Goal: Task Accomplishment & Management: Manage account settings

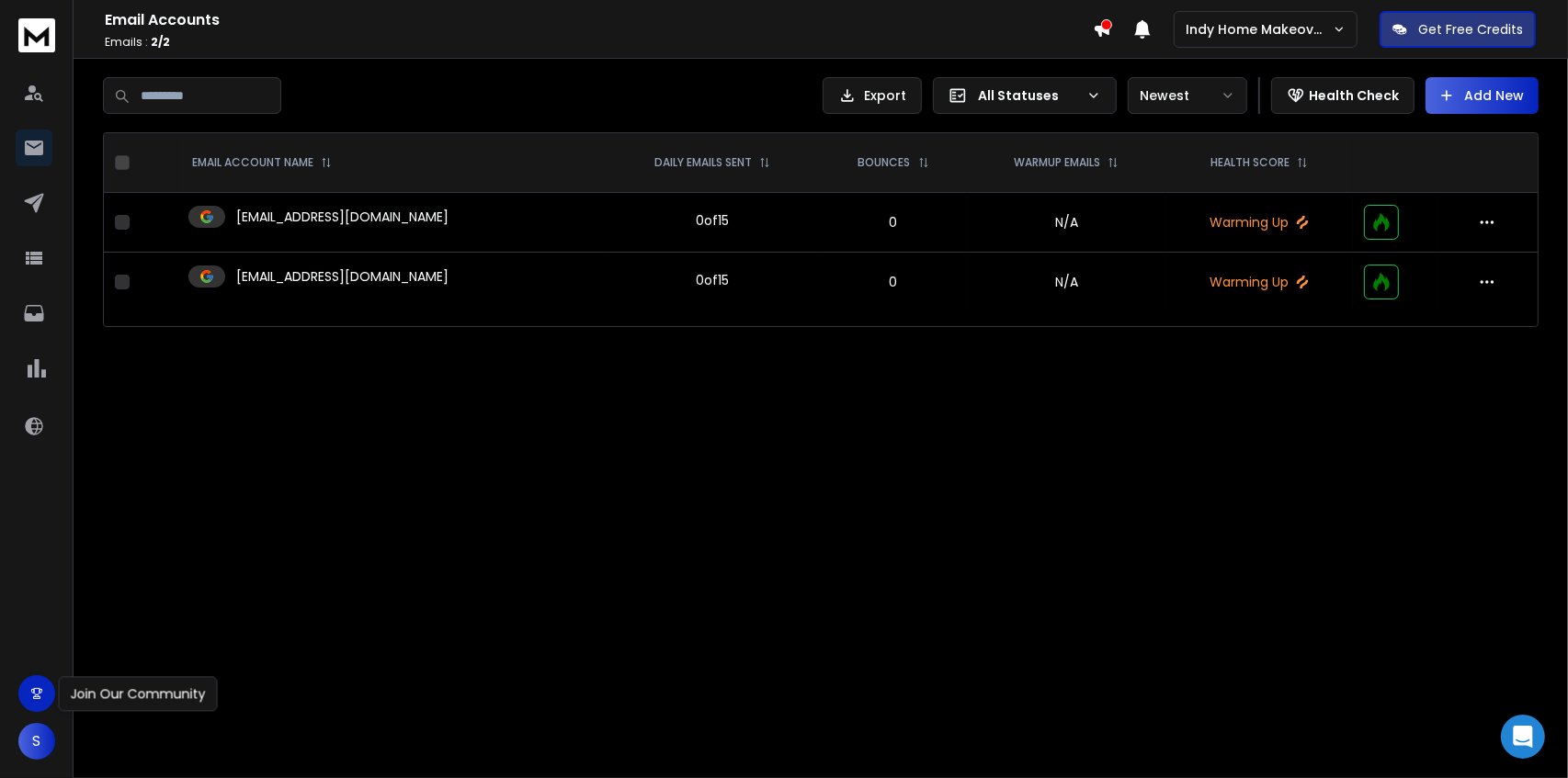
click at [41, 691] on icon at bounding box center [36, 694] width 10 height 10
click at [40, 24] on img at bounding box center [37, 35] width 37 height 34
click at [1339, 29] on icon "button" at bounding box center [1338, 30] width 7 height 4
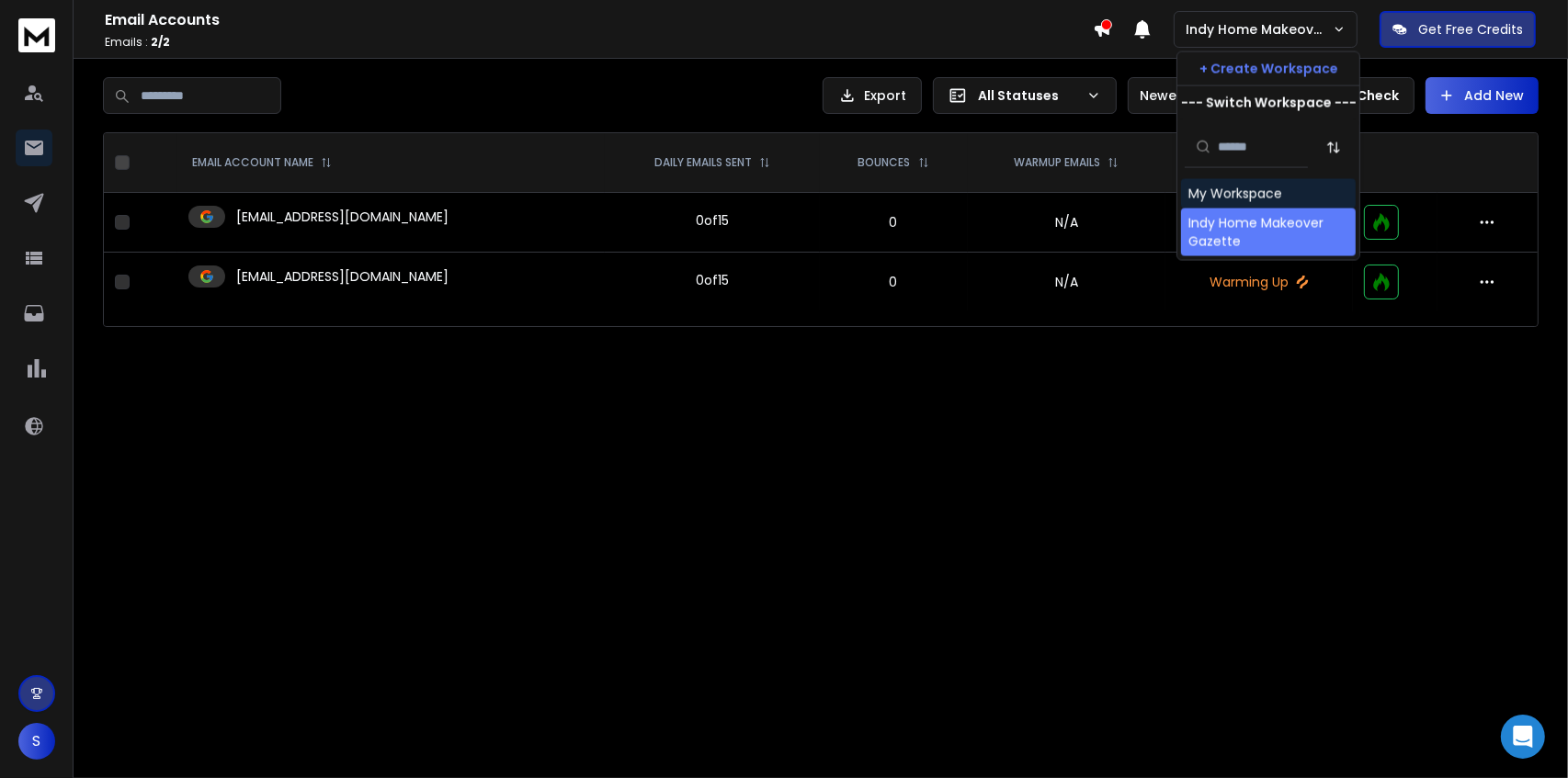
click at [1257, 193] on div "My Workspace" at bounding box center [1235, 193] width 94 height 18
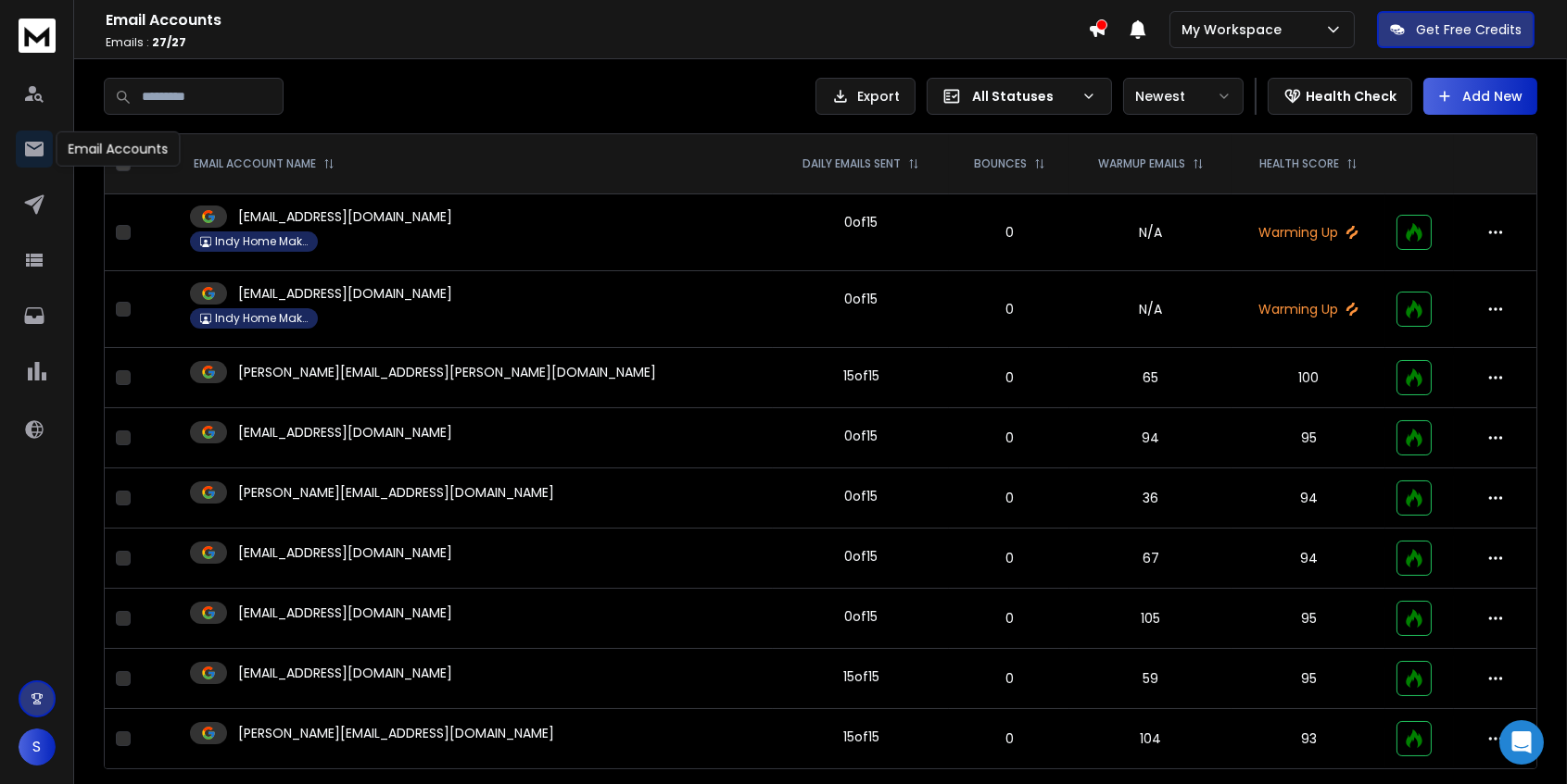
click at [30, 153] on icon at bounding box center [34, 149] width 18 height 15
click at [1228, 42] on div "Notifications" at bounding box center [1206, 28] width 106 height 35
click at [1265, 35] on p "My Workspace" at bounding box center [1235, 29] width 107 height 18
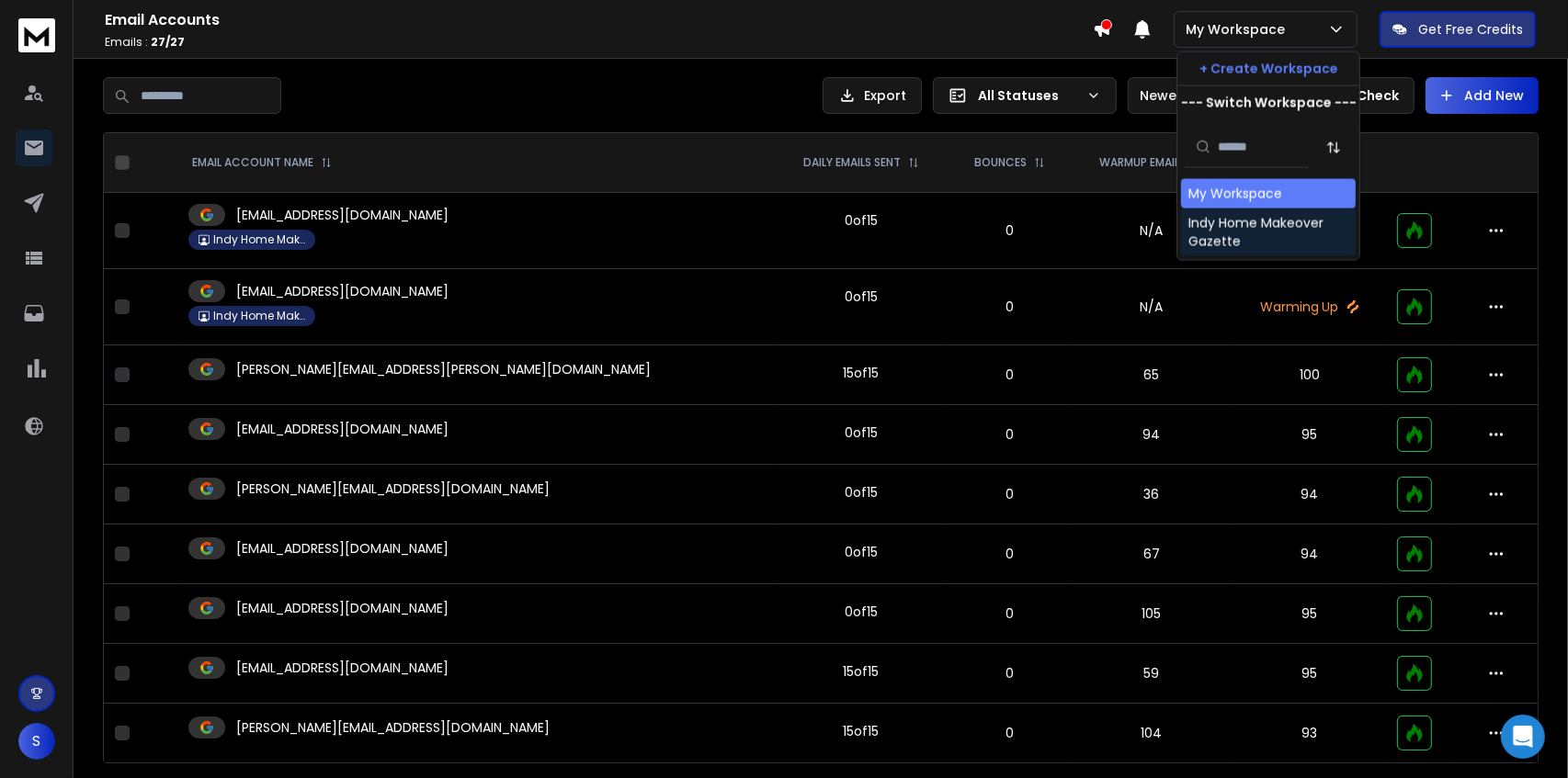
click at [1235, 233] on div "Indy Home Makeover Gazette" at bounding box center [1269, 233] width 160 height 37
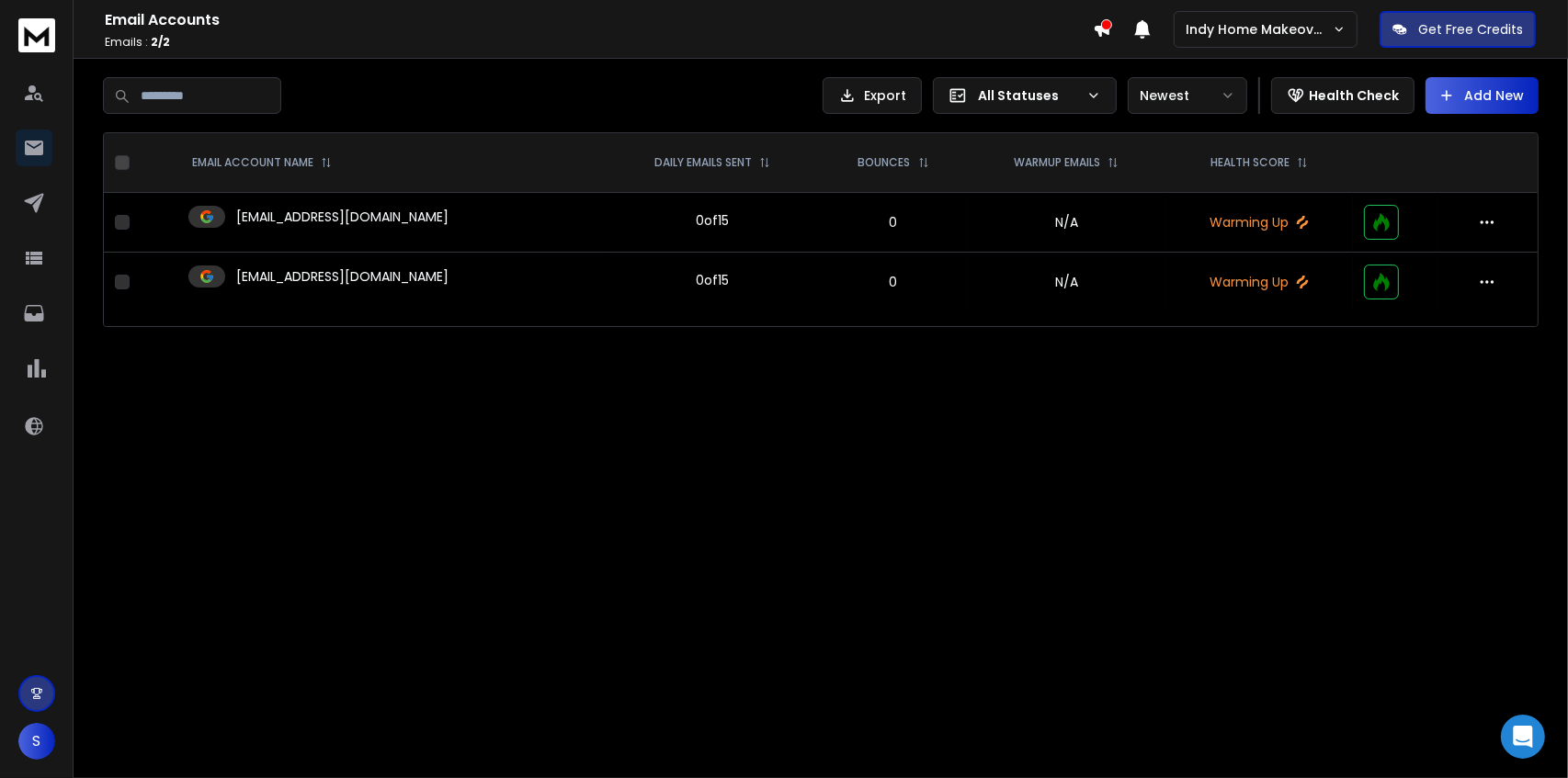
click at [40, 38] on img at bounding box center [37, 35] width 37 height 34
click at [1313, 27] on p "Indy Home Makeover Gazette" at bounding box center [1259, 29] width 147 height 18
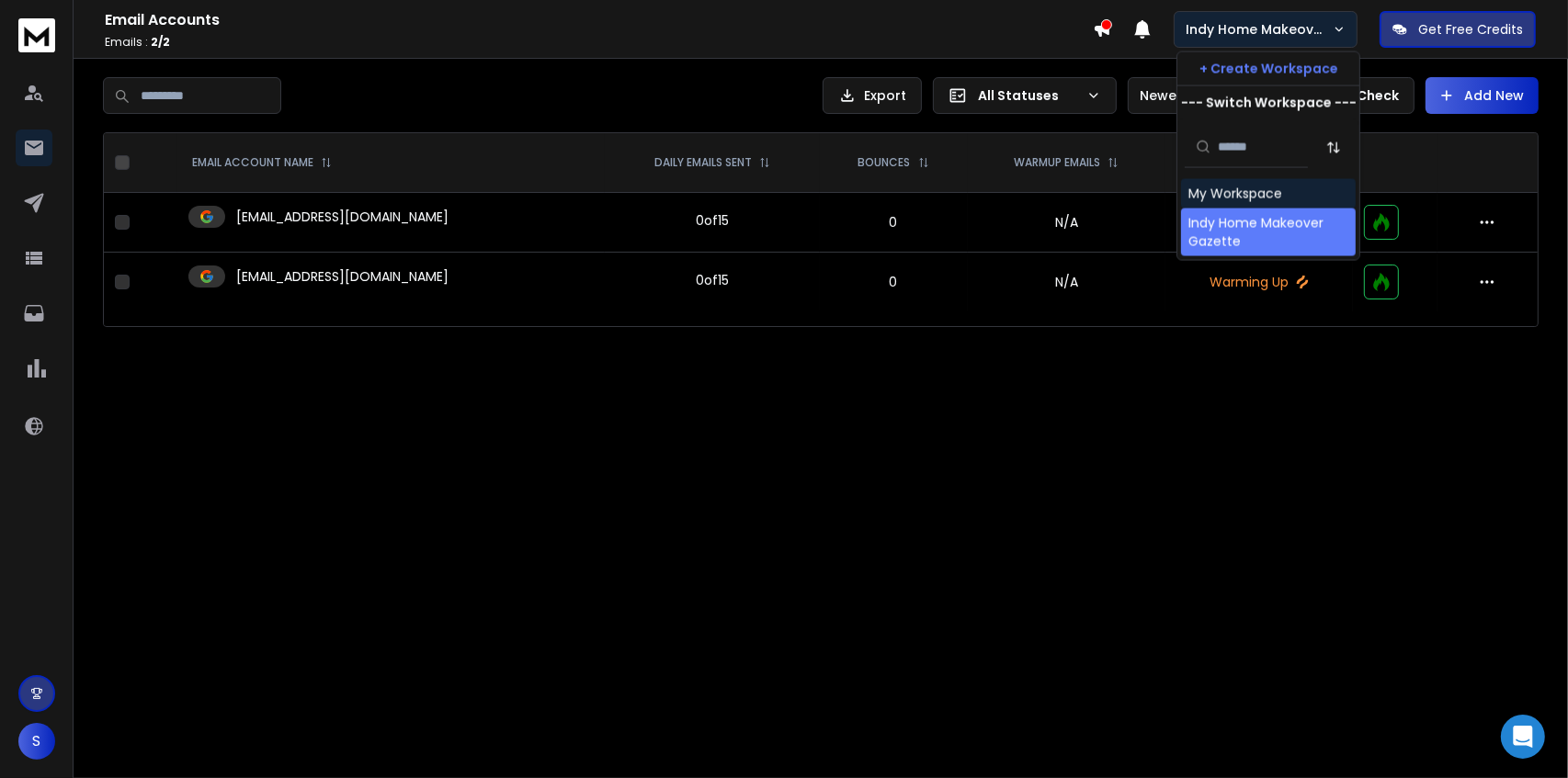
click at [1313, 27] on p "Indy Home Makeover Gazette" at bounding box center [1259, 29] width 147 height 18
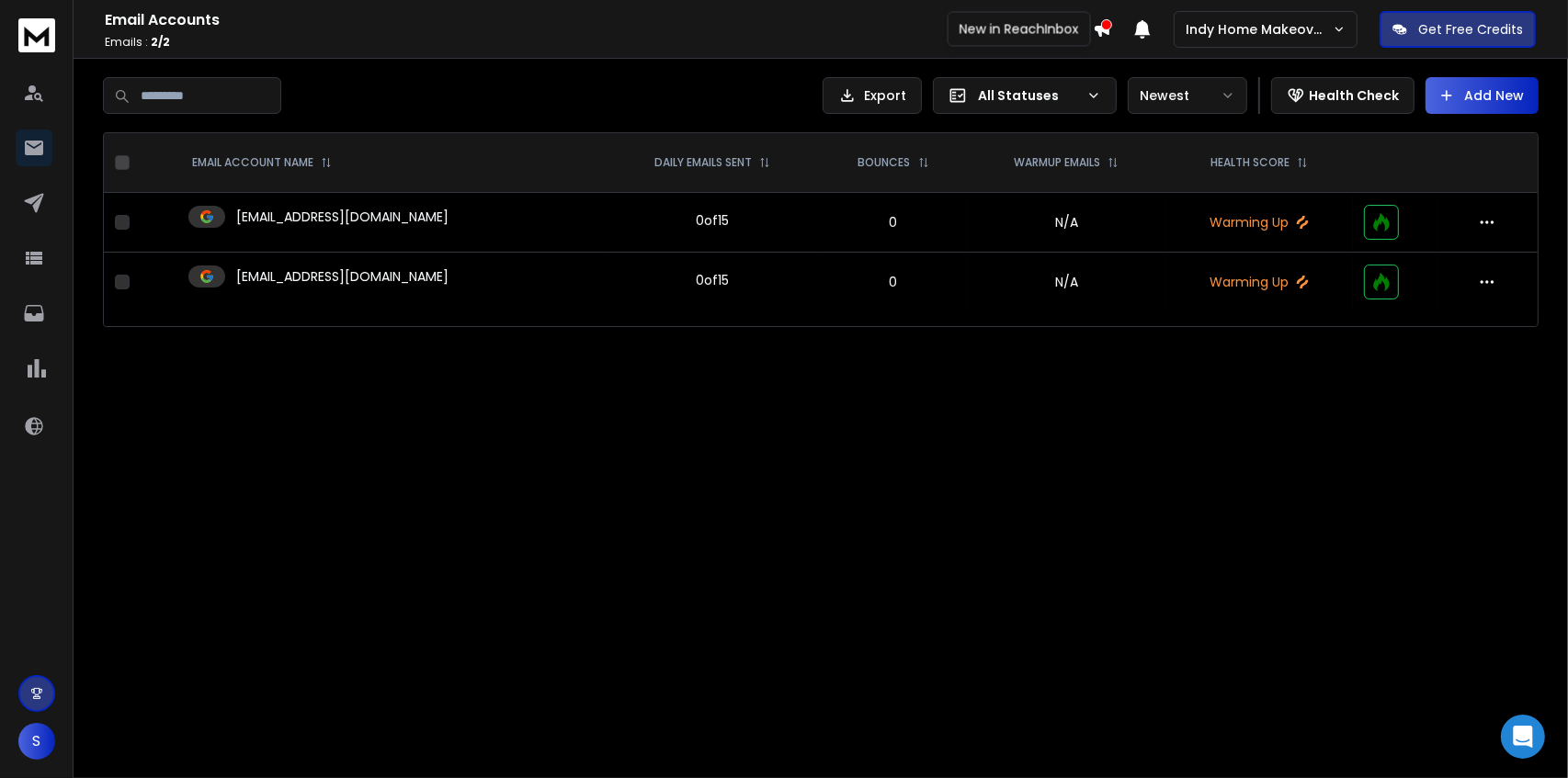
click at [1111, 29] on icon at bounding box center [1102, 29] width 18 height 18
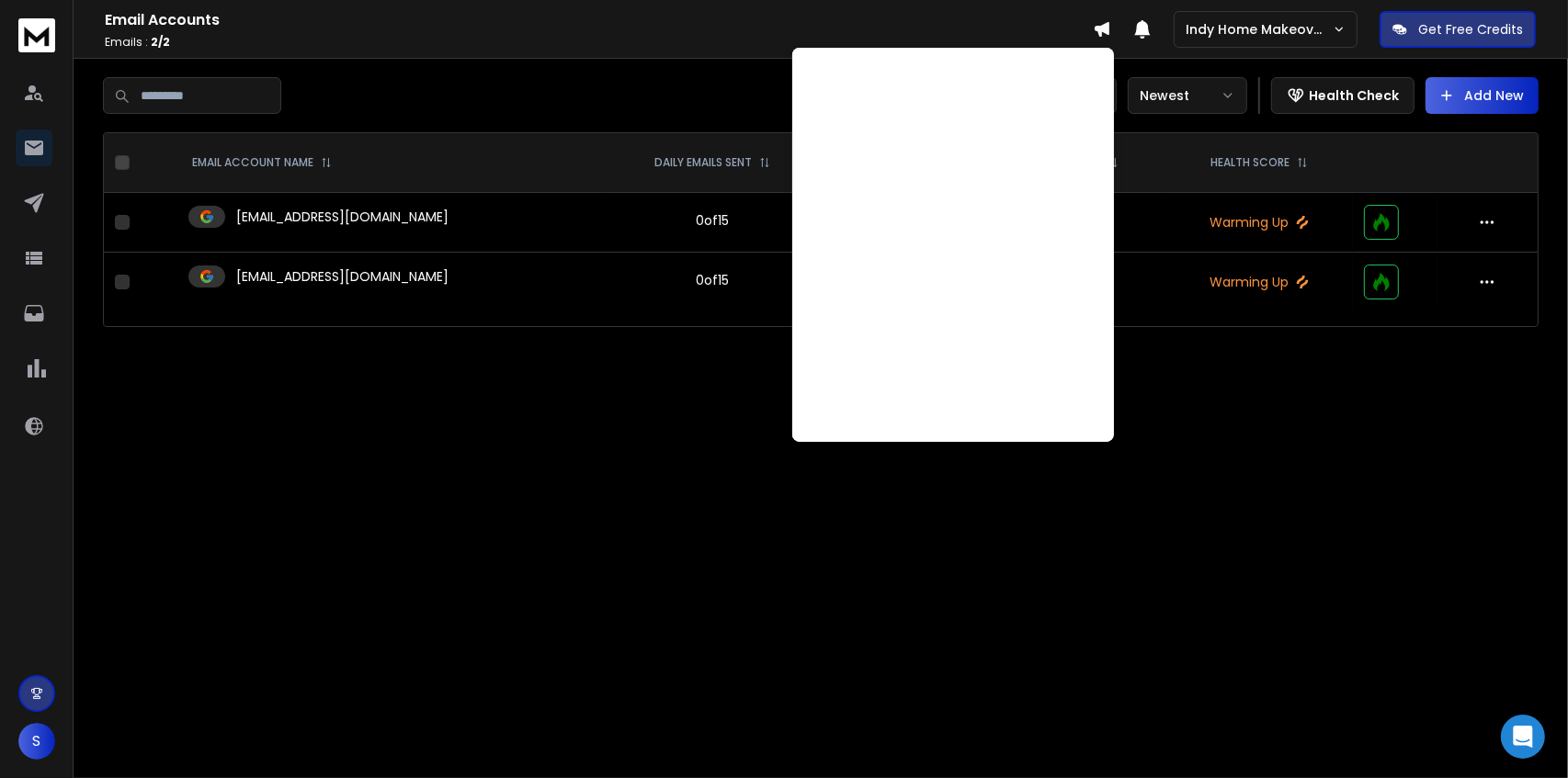
click at [699, 354] on div "Get only verified leads with our AI-powered Lead Finder, starting at $22/mo Try…" at bounding box center [784, 389] width 1568 height 778
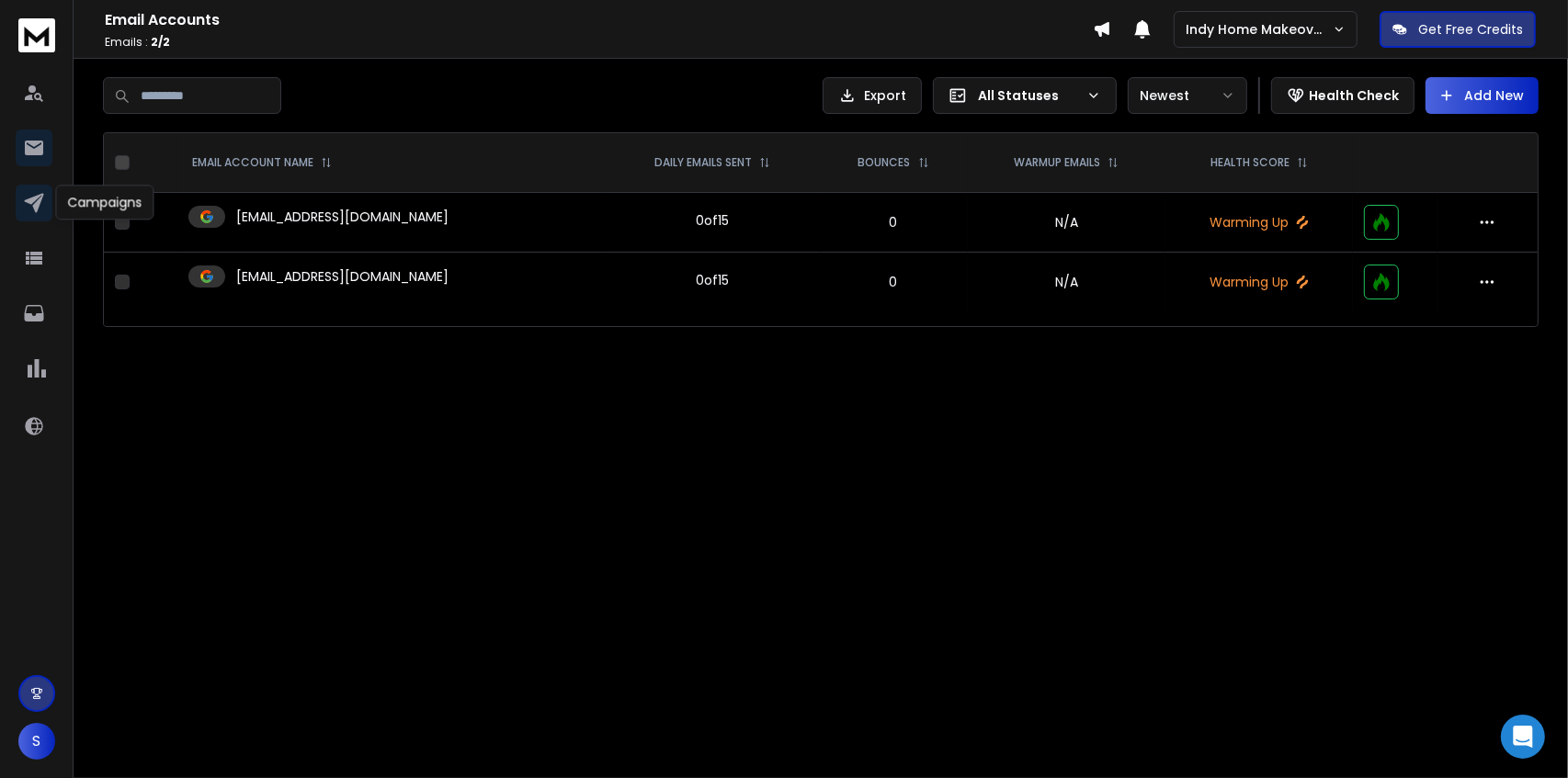
click at [40, 206] on icon at bounding box center [34, 203] width 22 height 22
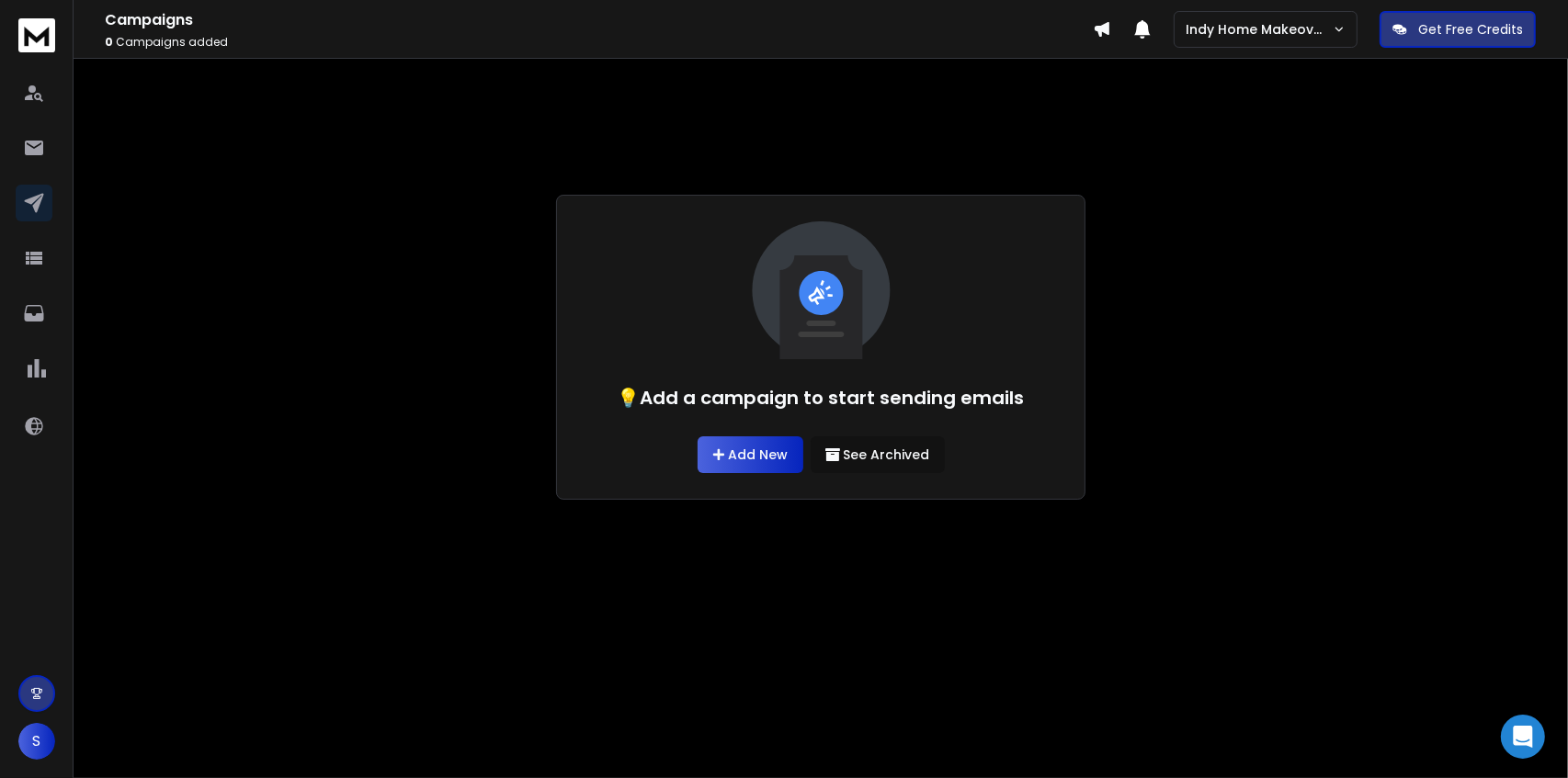
click at [31, 40] on img at bounding box center [37, 35] width 37 height 34
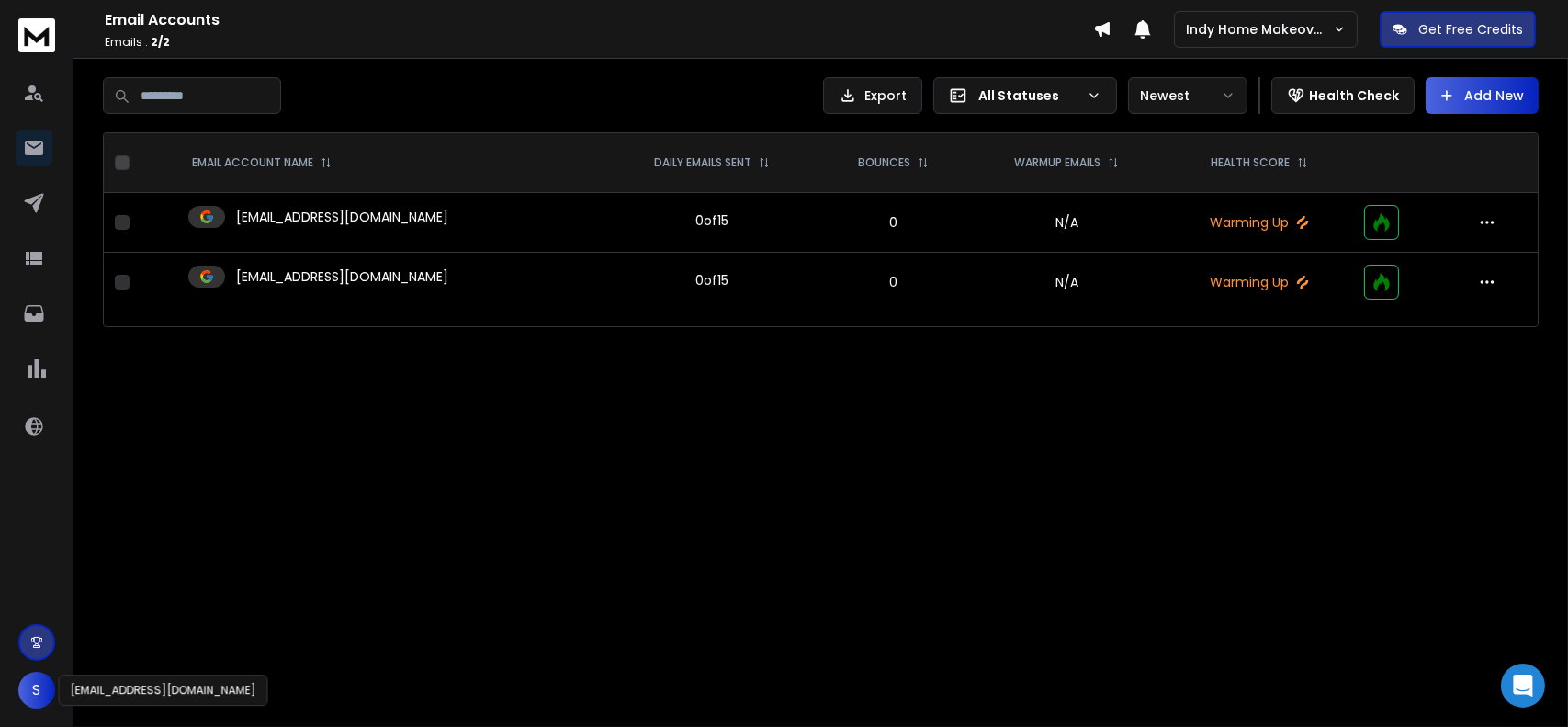
click at [37, 689] on span "S" at bounding box center [37, 690] width 37 height 37
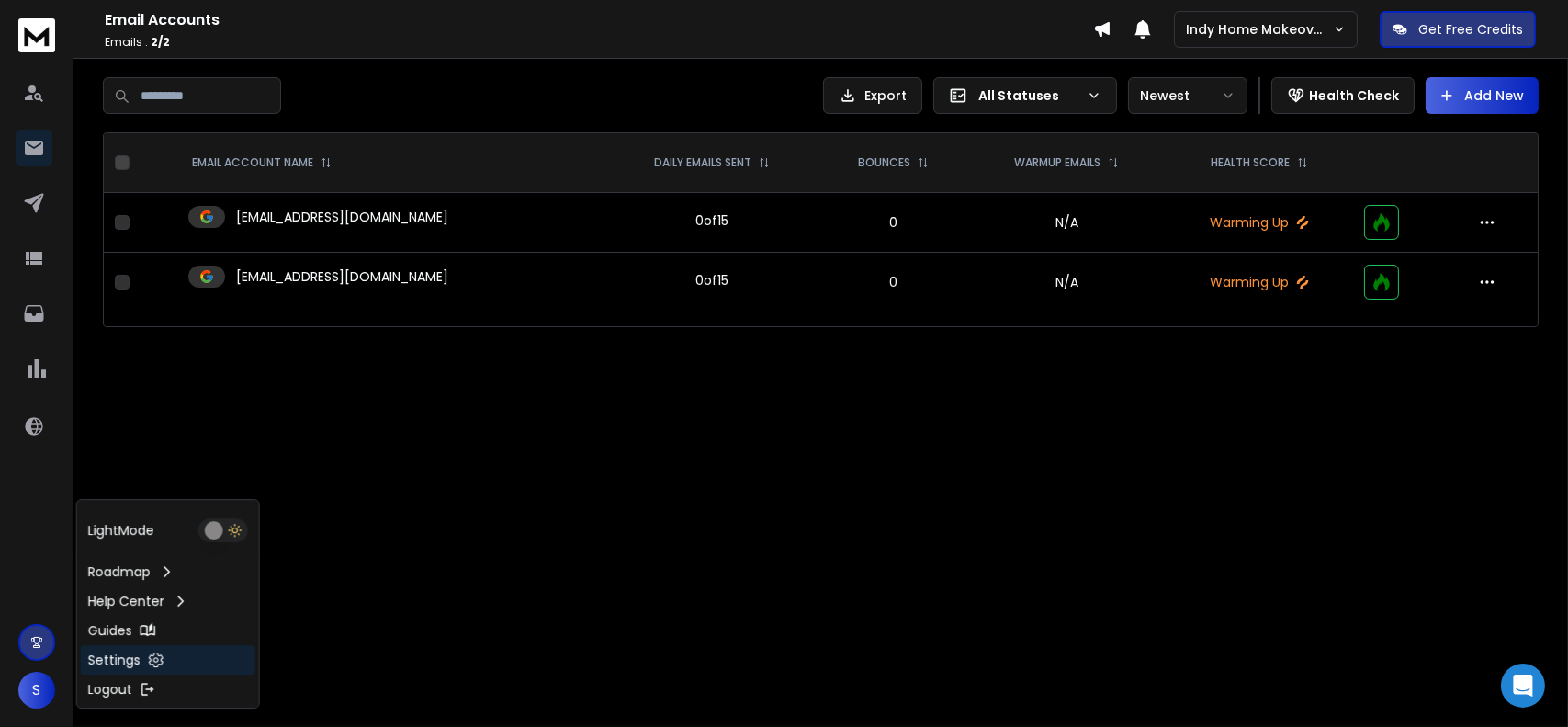
click at [100, 659] on p "Settings" at bounding box center [114, 659] width 52 height 18
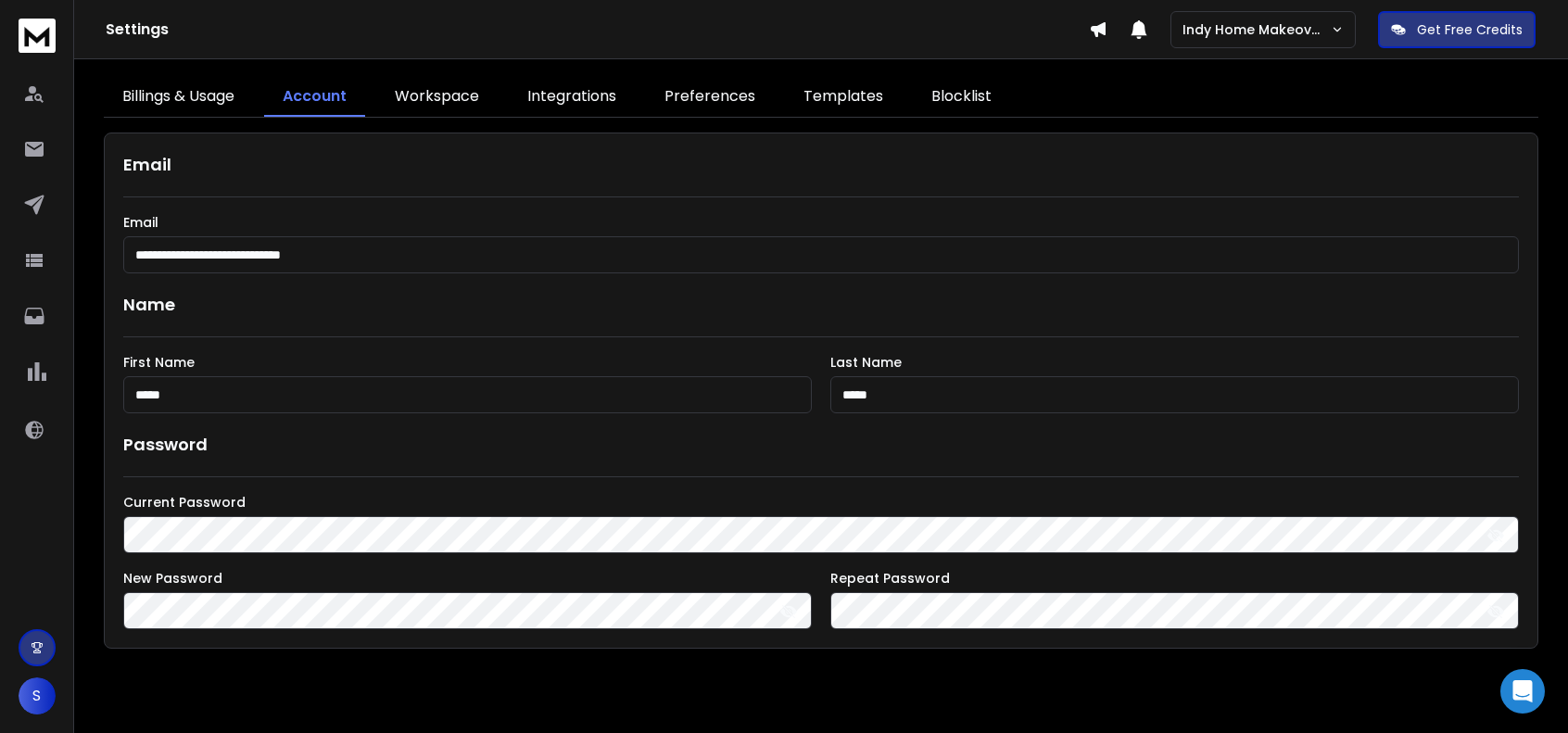
click at [580, 96] on link "Integrations" at bounding box center [571, 97] width 126 height 39
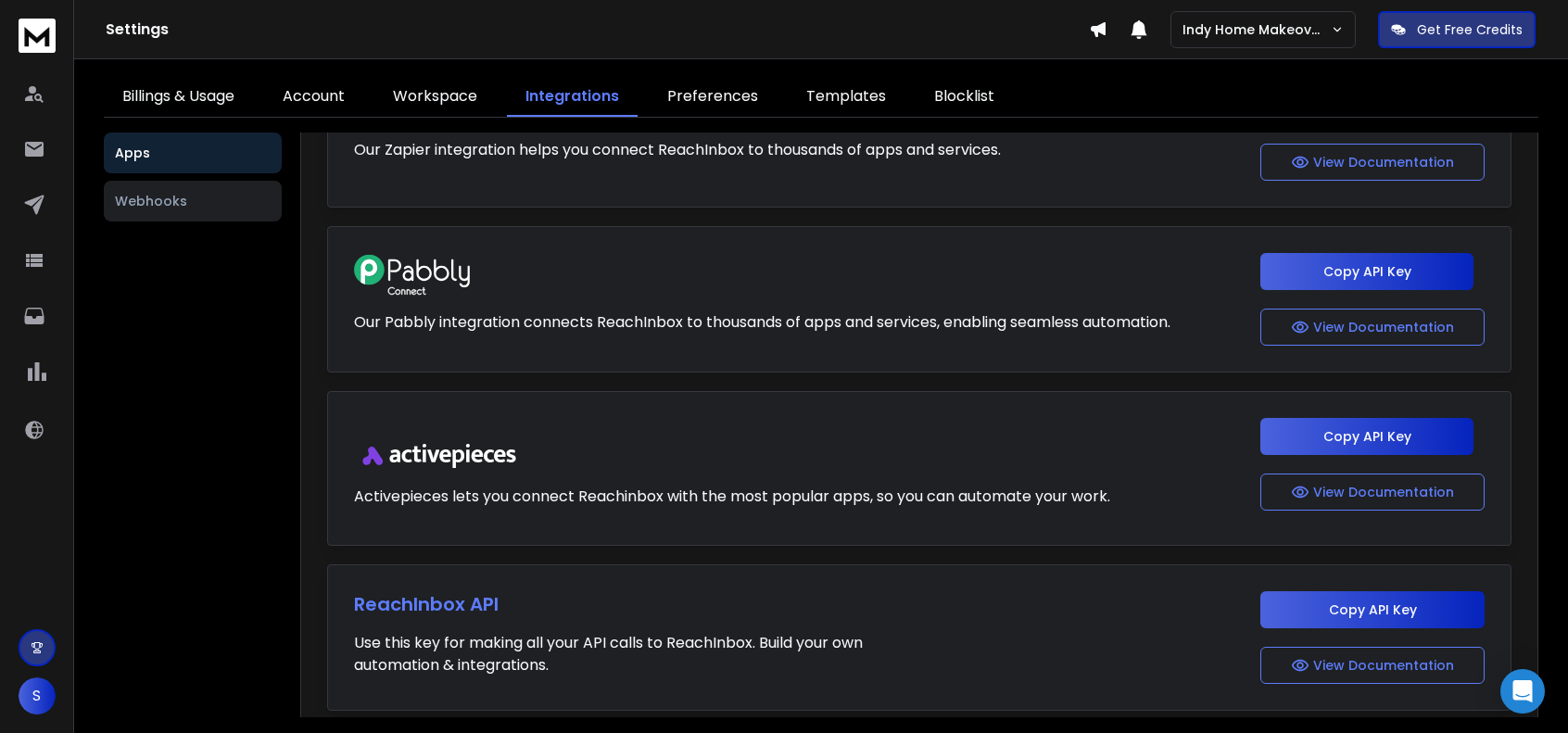
scroll to position [383, 0]
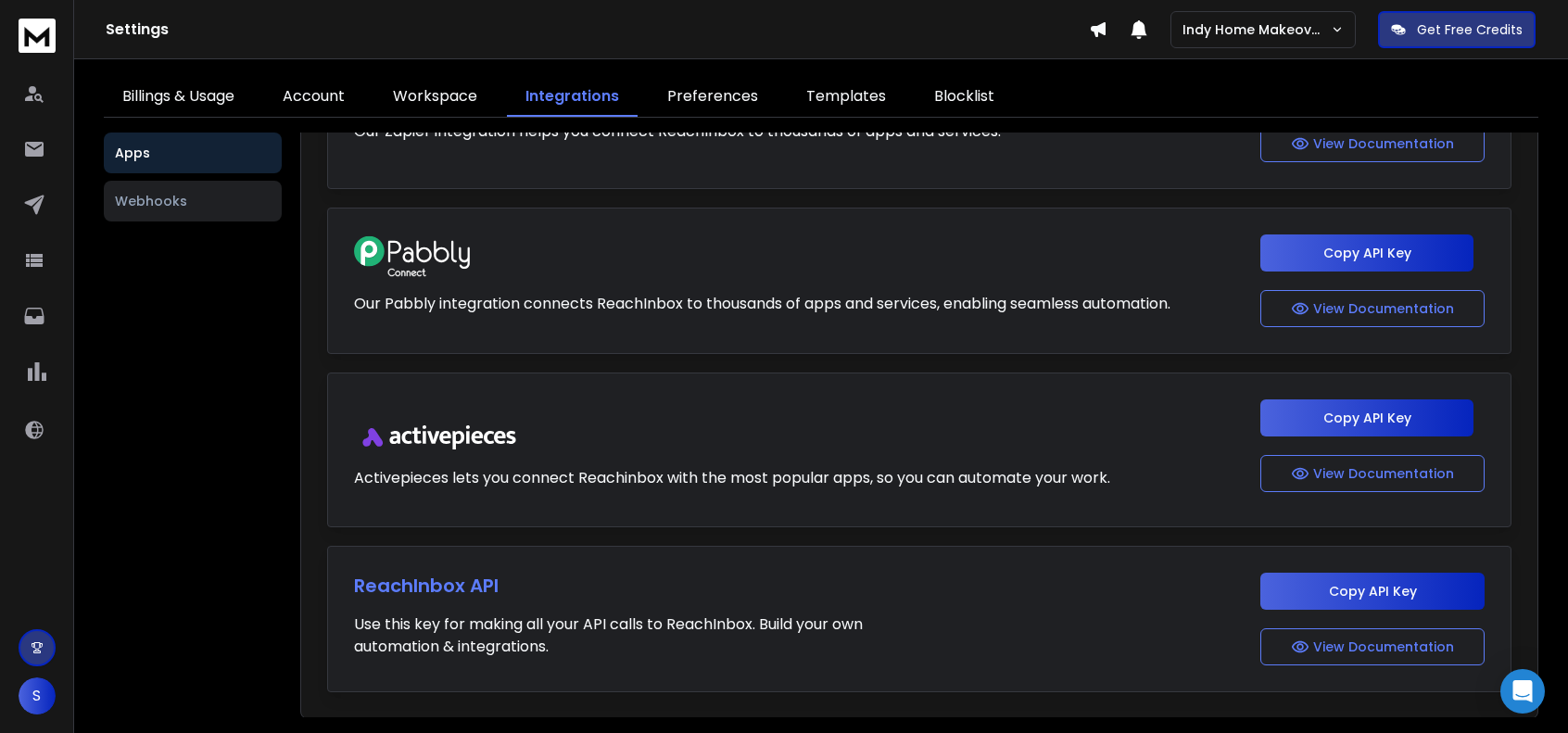
click at [1353, 590] on button "Copy API Key" at bounding box center [1372, 591] width 224 height 37
